Goal: Communication & Community: Answer question/provide support

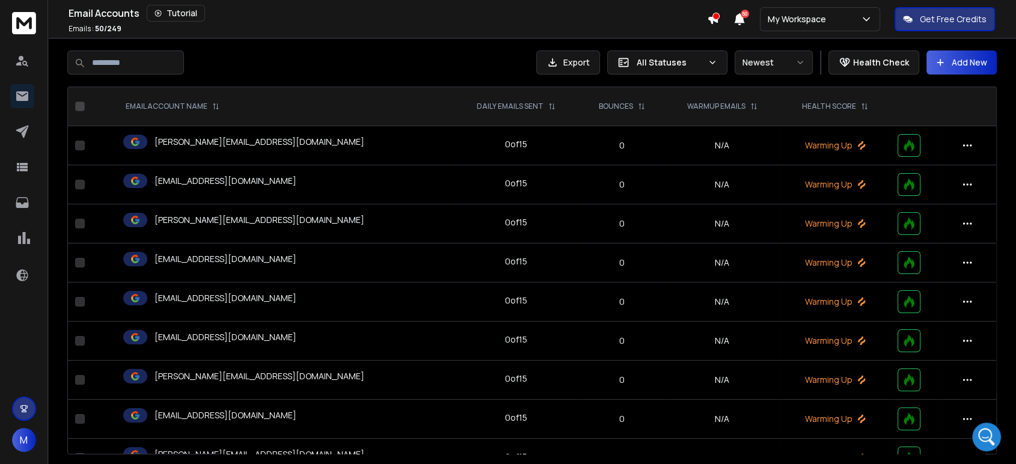
scroll to position [7063, 0]
click at [15, 199] on icon at bounding box center [22, 202] width 14 height 14
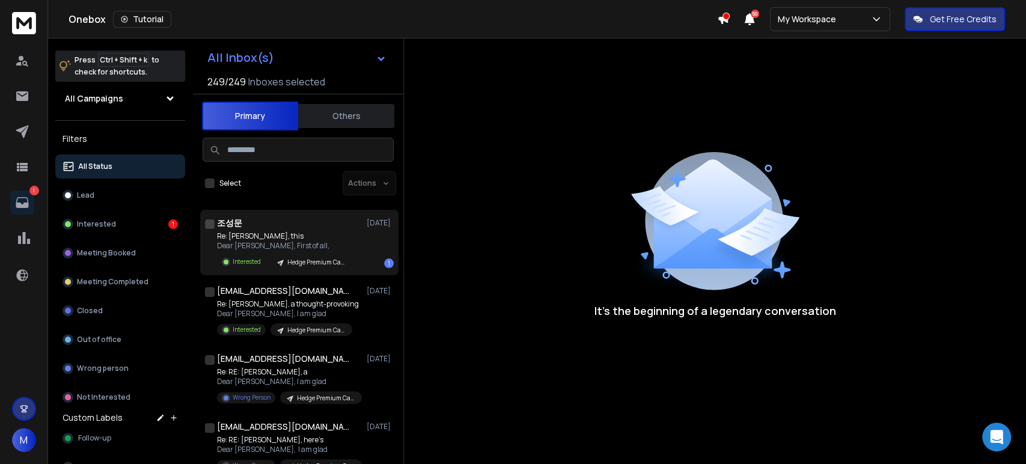
click at [244, 235] on p "Re: [PERSON_NAME], this" at bounding box center [284, 236] width 135 height 10
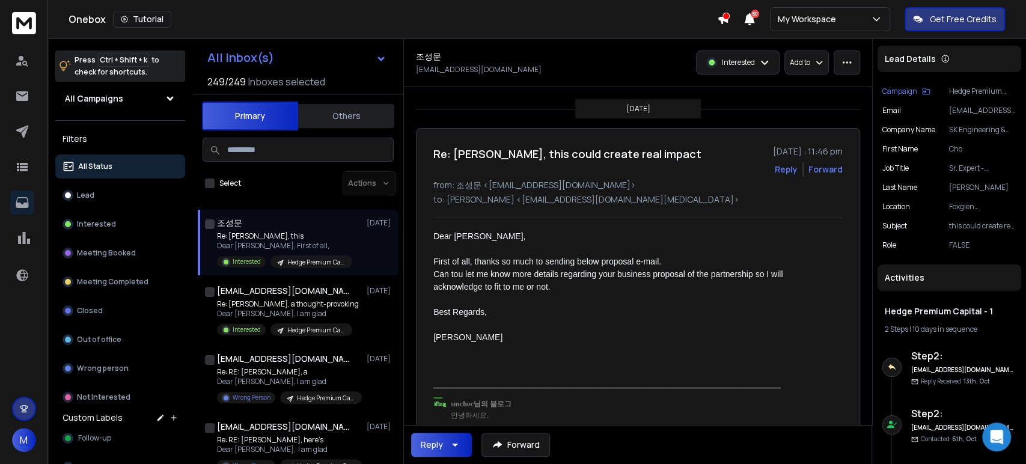
click at [430, 436] on button "Reply" at bounding box center [441, 445] width 61 height 24
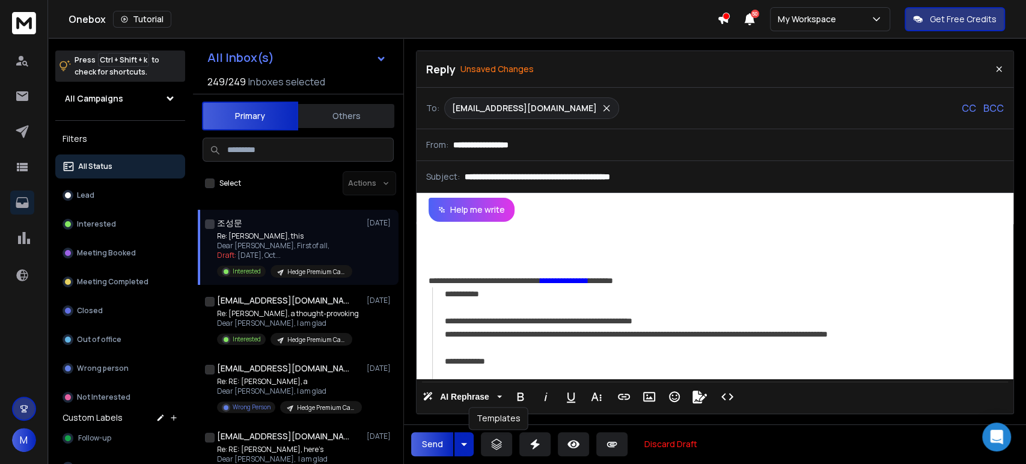
click at [502, 444] on icon at bounding box center [496, 444] width 12 height 12
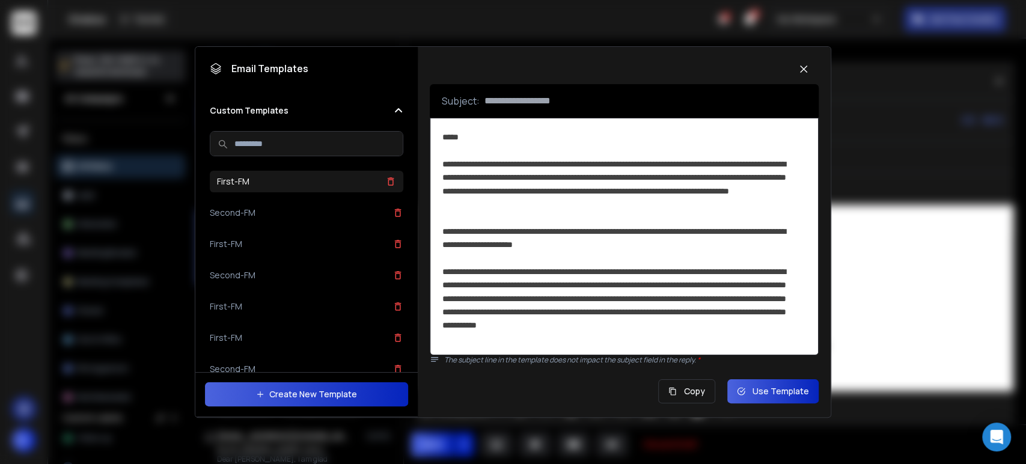
click at [763, 388] on button "Use Template" at bounding box center [772, 391] width 91 height 24
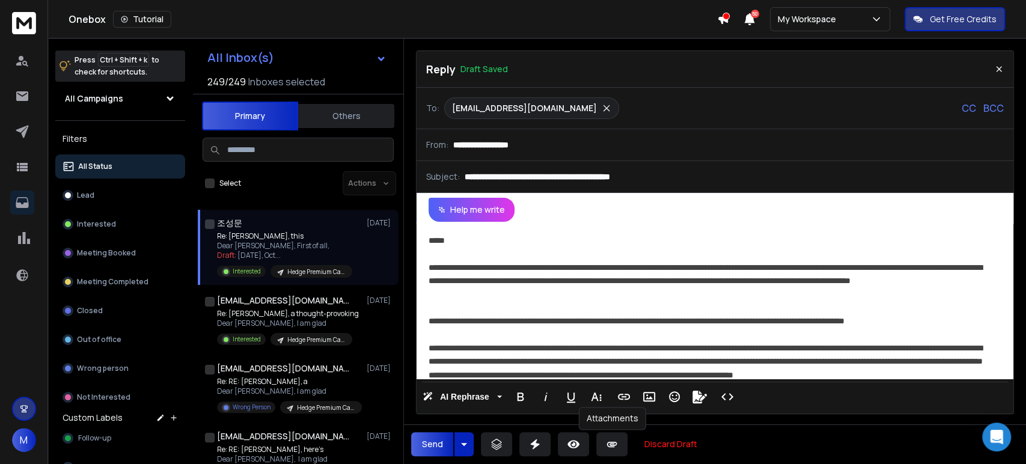
click at [620, 446] on button at bounding box center [611, 444] width 31 height 24
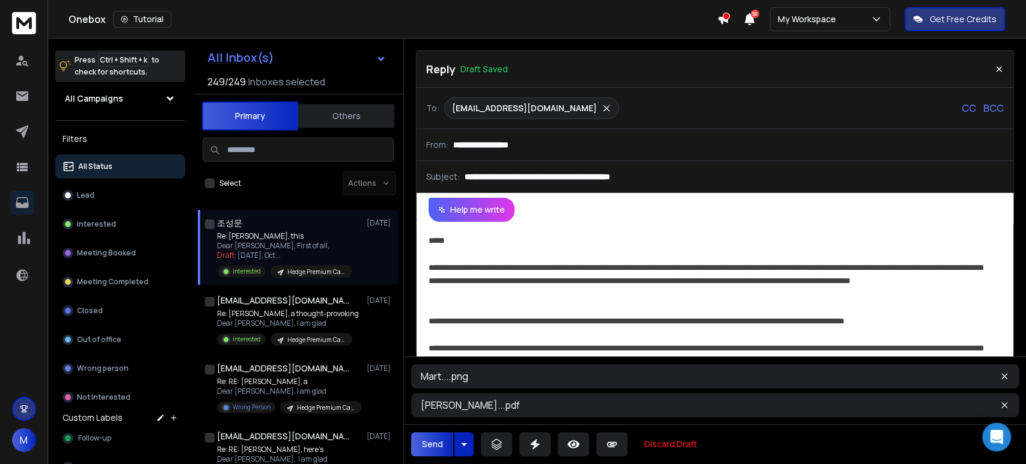
drag, startPoint x: 546, startPoint y: 177, endPoint x: 478, endPoint y: 177, distance: 67.9
click at [478, 177] on input "**********" at bounding box center [734, 177] width 539 height 12
click at [495, 243] on div "*****" at bounding box center [709, 240] width 560 height 13
click at [424, 447] on button "Send" at bounding box center [432, 444] width 42 height 24
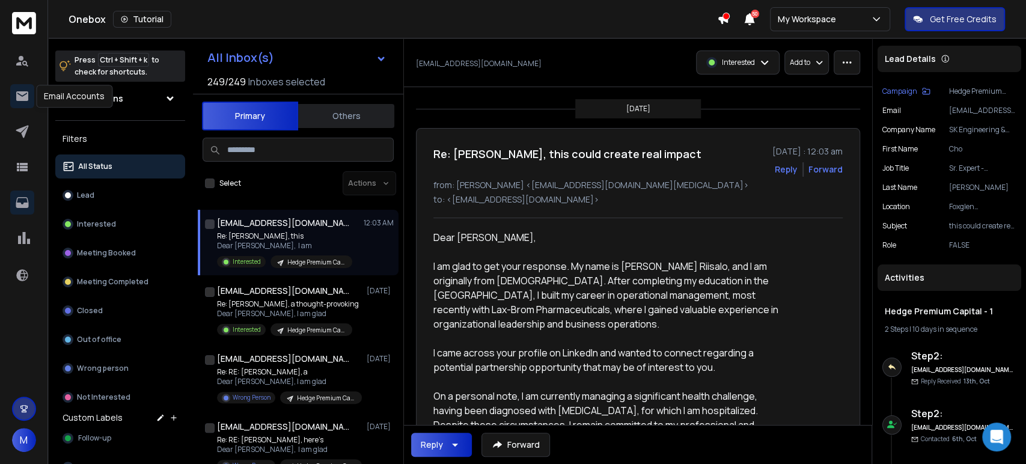
click at [15, 95] on icon at bounding box center [22, 96] width 14 height 14
